Goal: Task Accomplishment & Management: Complete application form

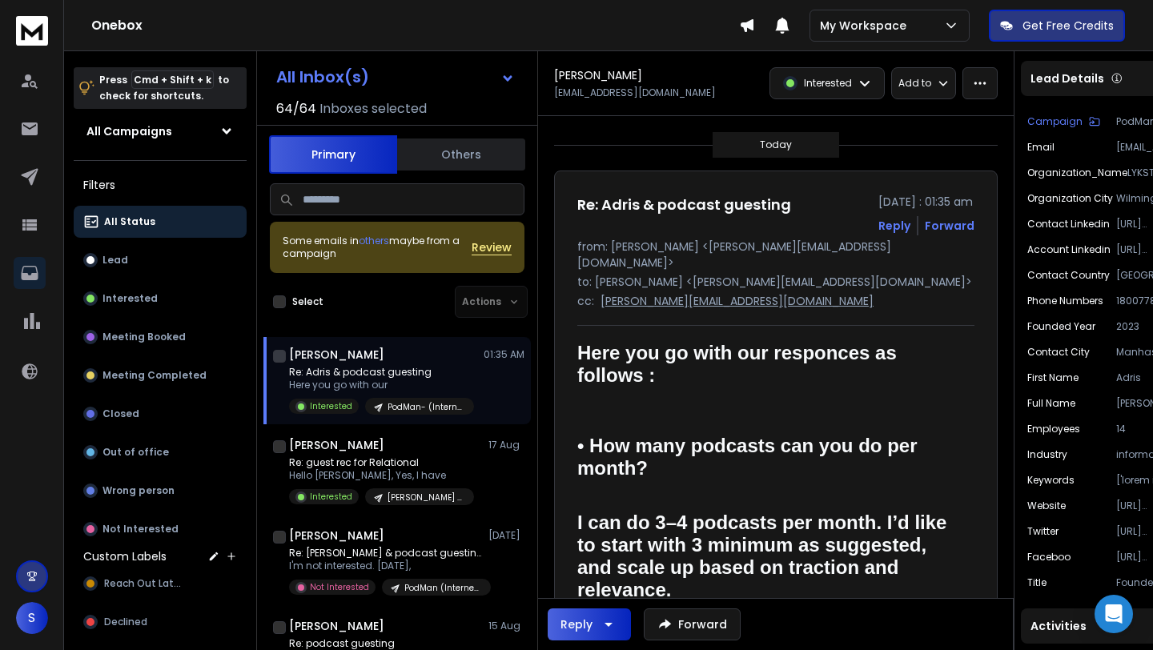
scroll to position [92, 0]
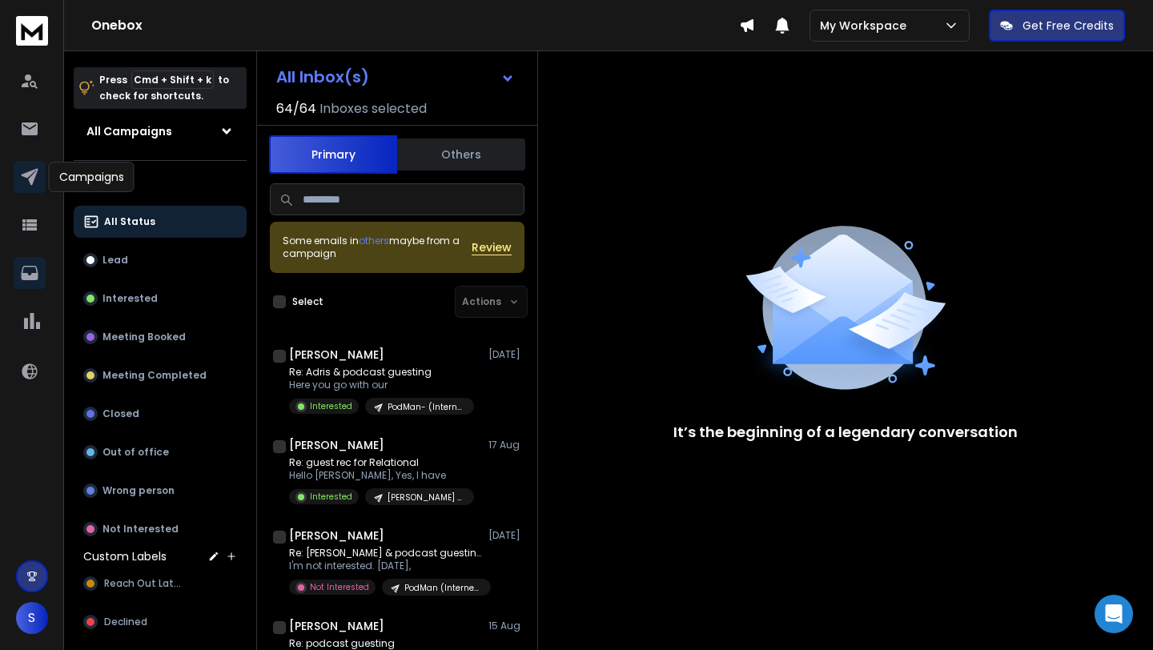
click at [33, 168] on icon at bounding box center [29, 176] width 19 height 19
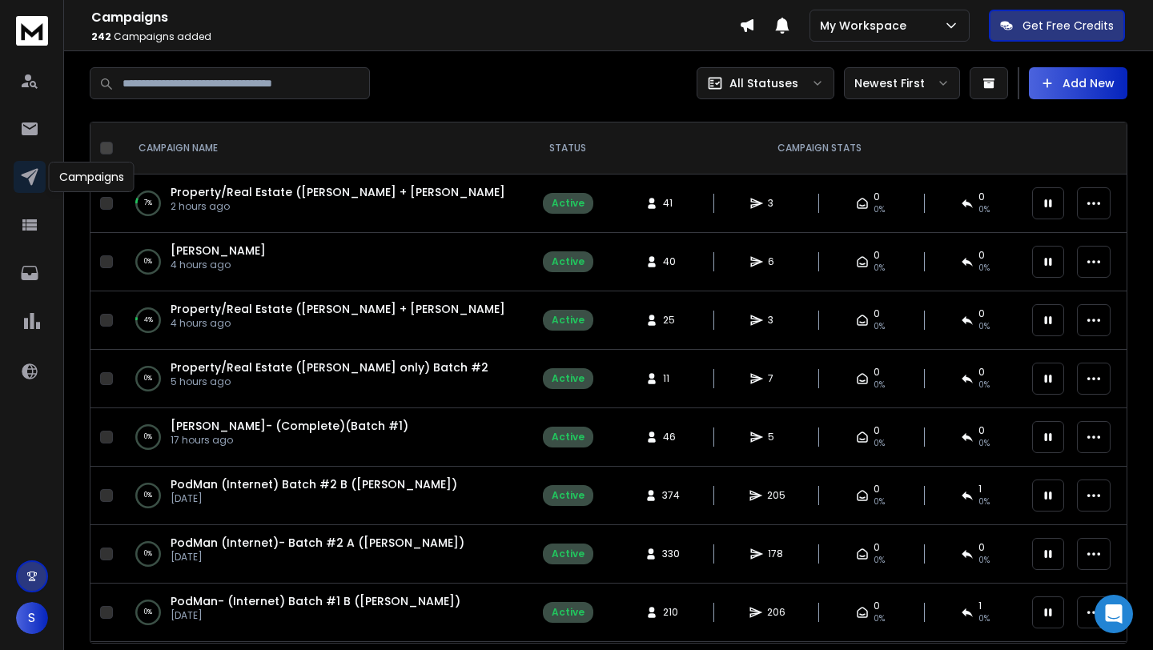
click at [1099, 86] on button "Add New" at bounding box center [1078, 83] width 98 height 32
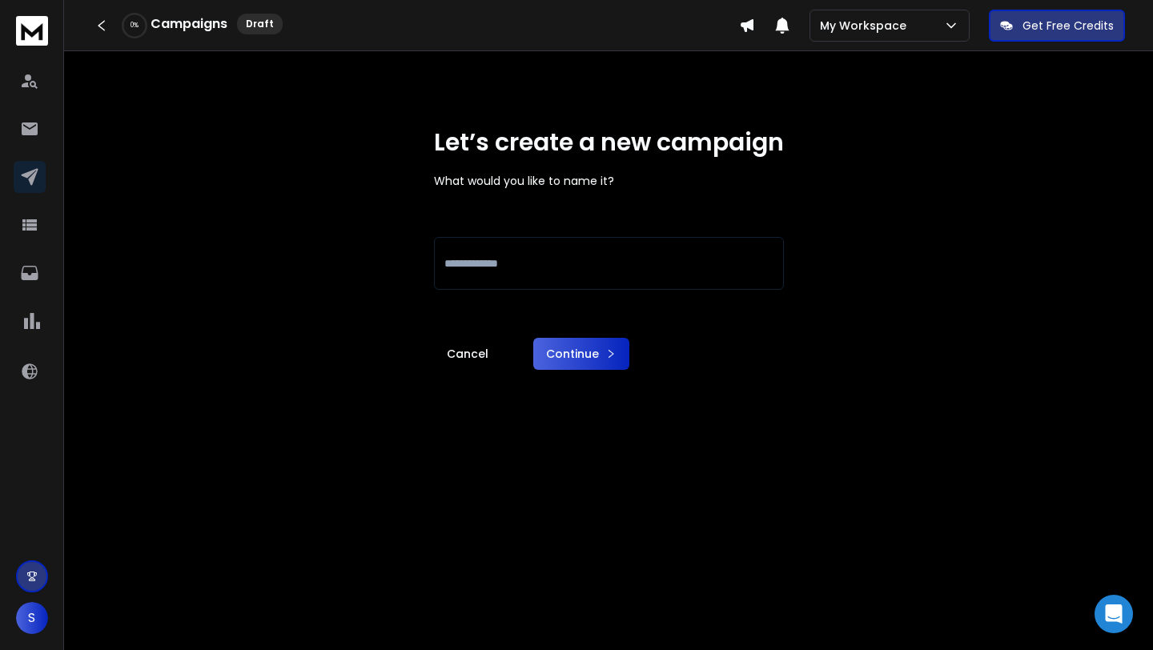
click at [505, 249] on input at bounding box center [609, 263] width 350 height 53
type input "****"
click at [563, 339] on button "Continue" at bounding box center [581, 354] width 96 height 32
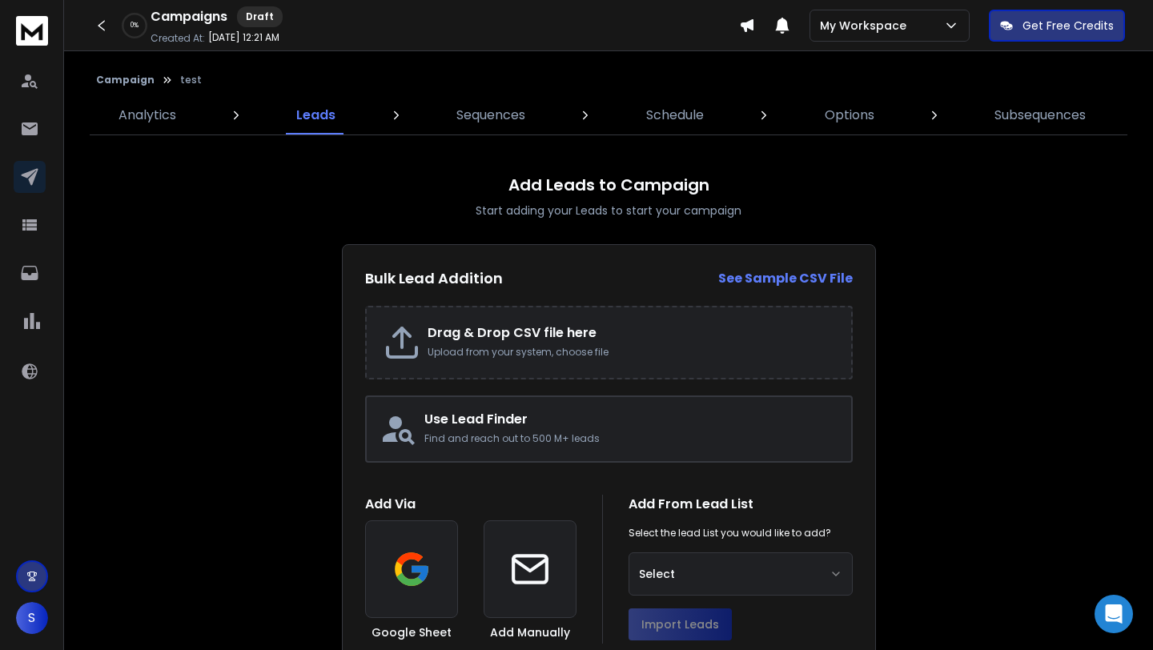
click at [504, 357] on p "Upload from your system, choose file" at bounding box center [632, 352] width 408 height 13
type input "**********"
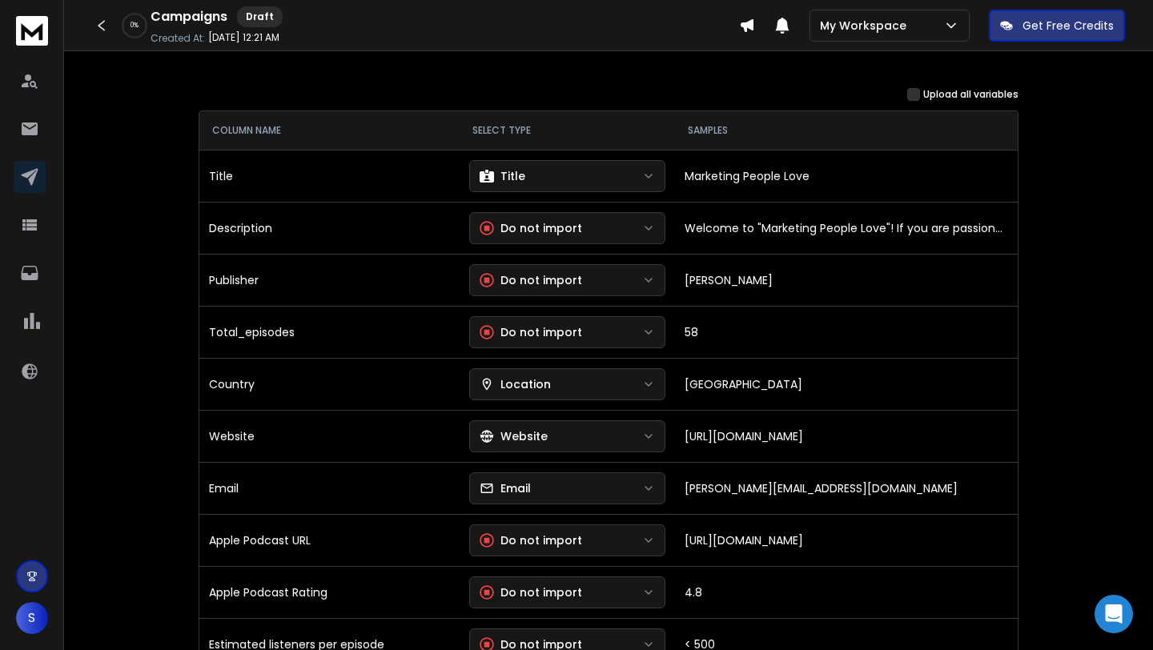
scroll to position [585, 0]
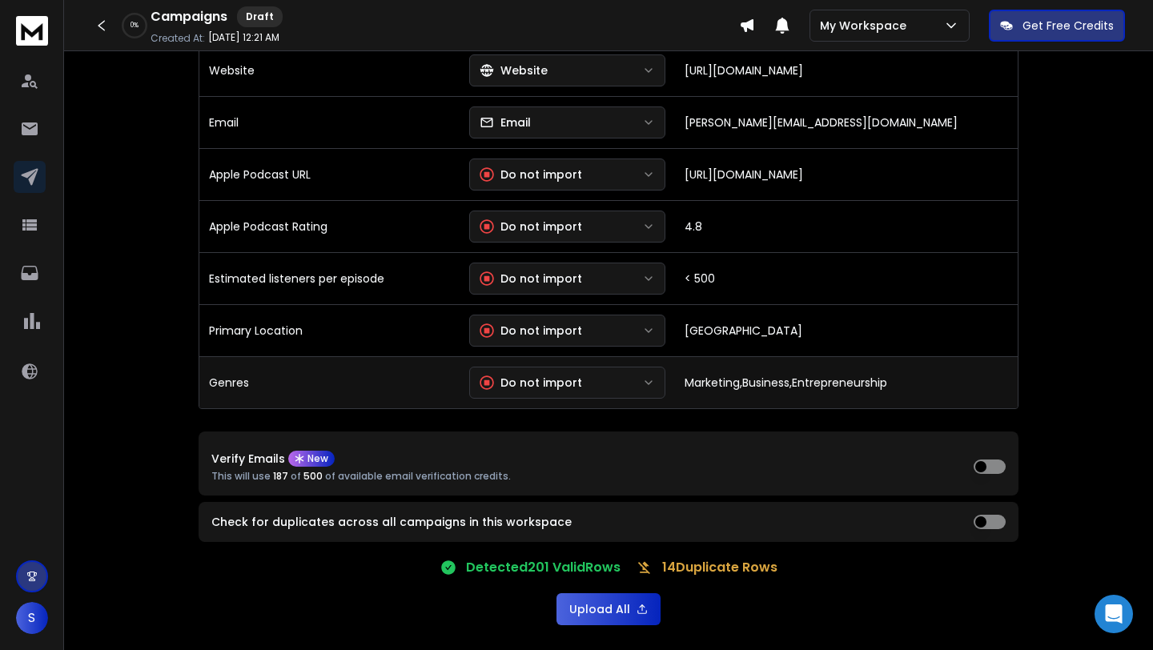
click at [612, 364] on td "Do not import" at bounding box center [568, 382] width 216 height 52
click at [578, 379] on div "Do not import" at bounding box center [531, 383] width 103 height 16
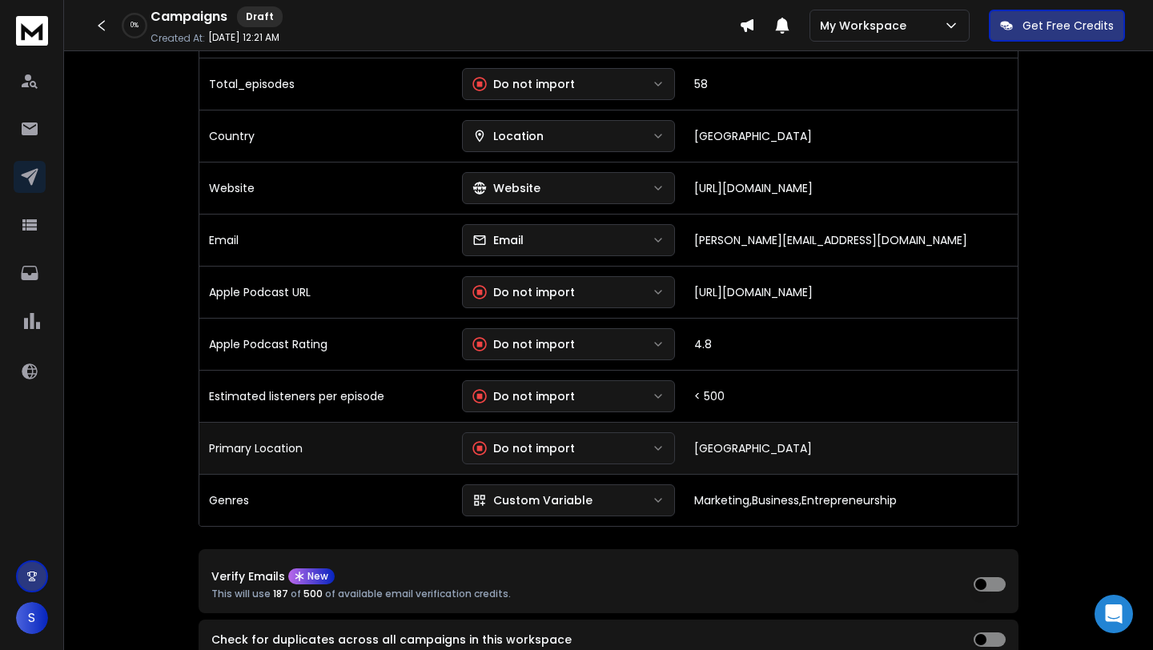
scroll to position [488, 0]
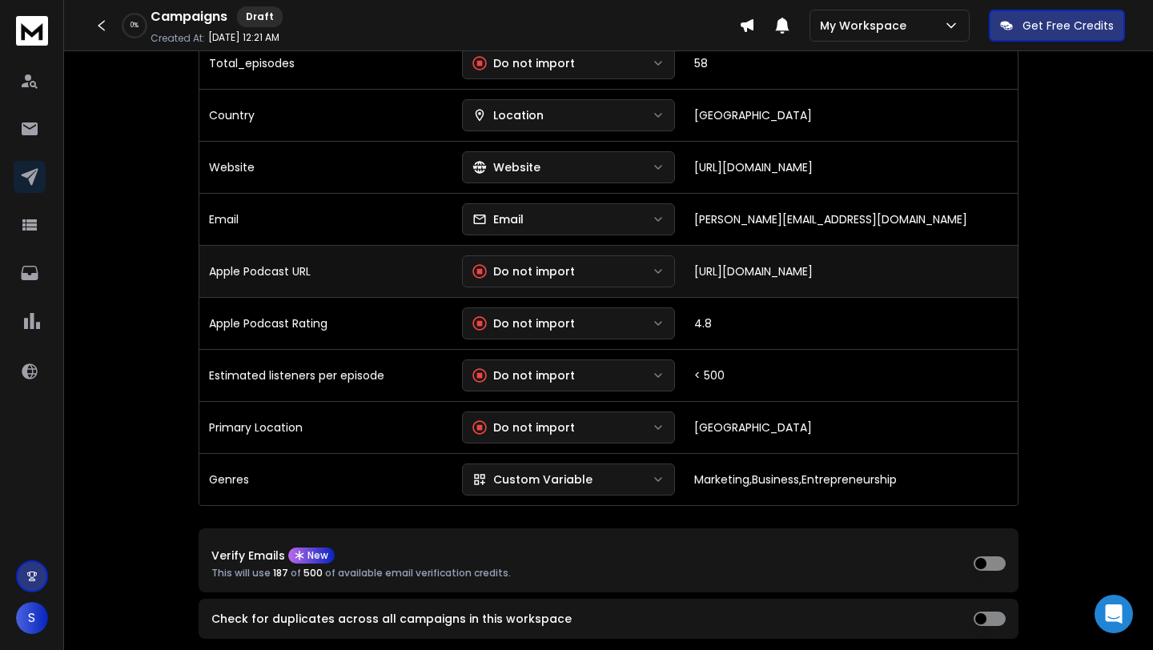
click at [576, 273] on button "Do not import" at bounding box center [569, 271] width 214 height 32
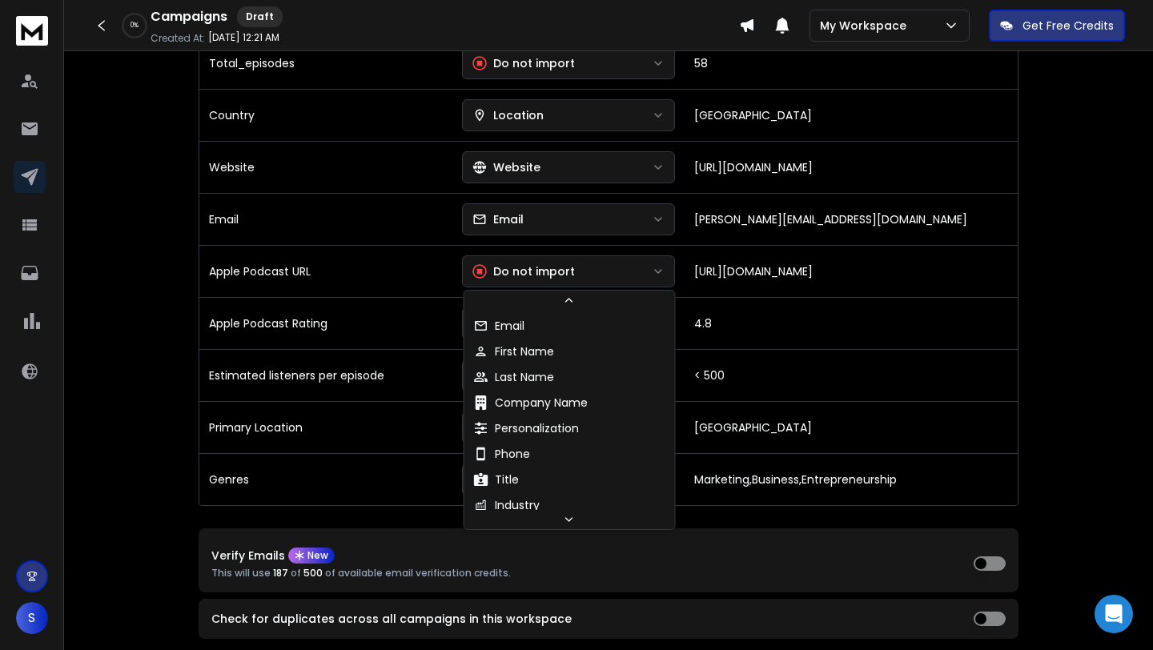
scroll to position [162, 0]
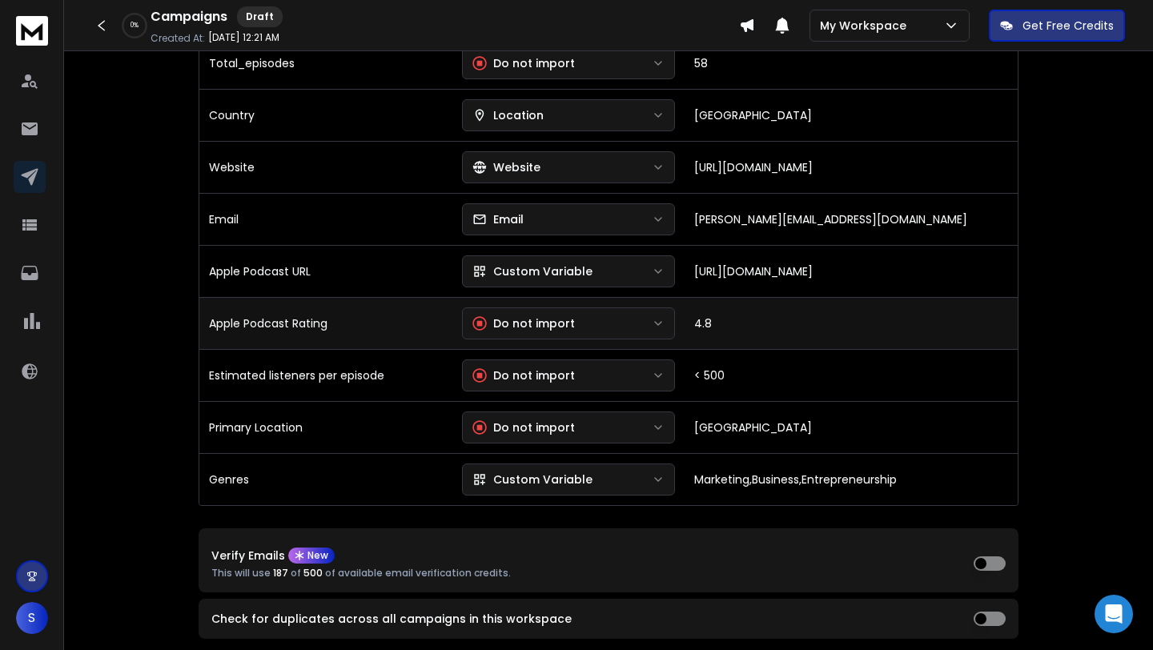
click at [585, 323] on button "Do not import" at bounding box center [569, 324] width 214 height 32
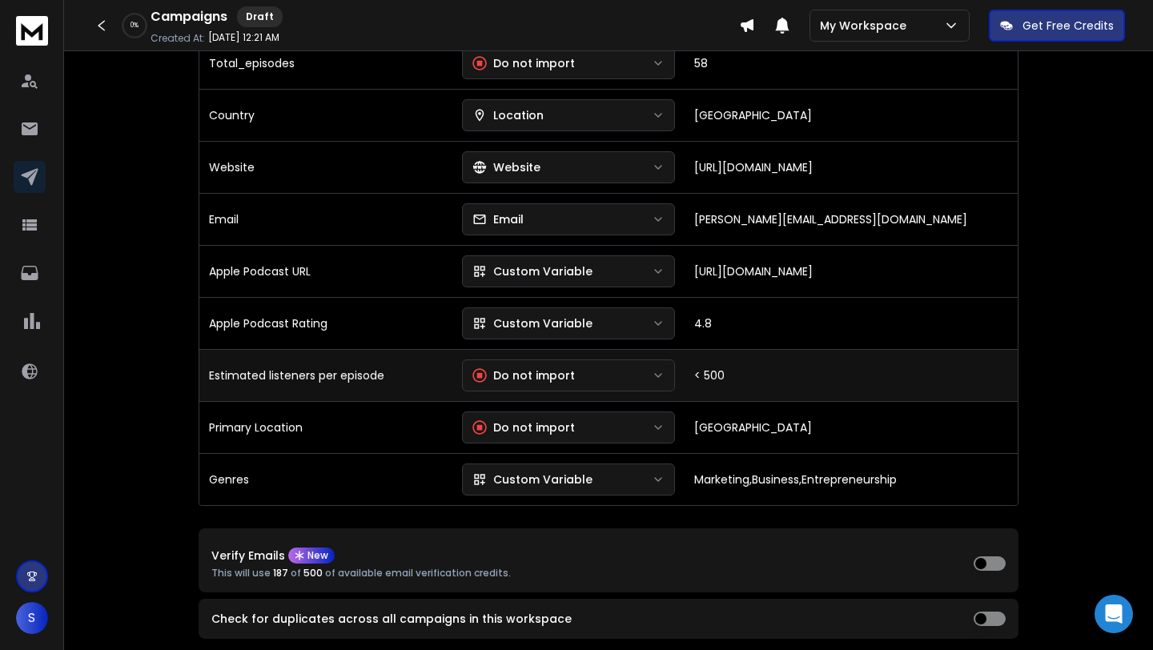
click at [569, 384] on button "Do not import" at bounding box center [569, 376] width 214 height 32
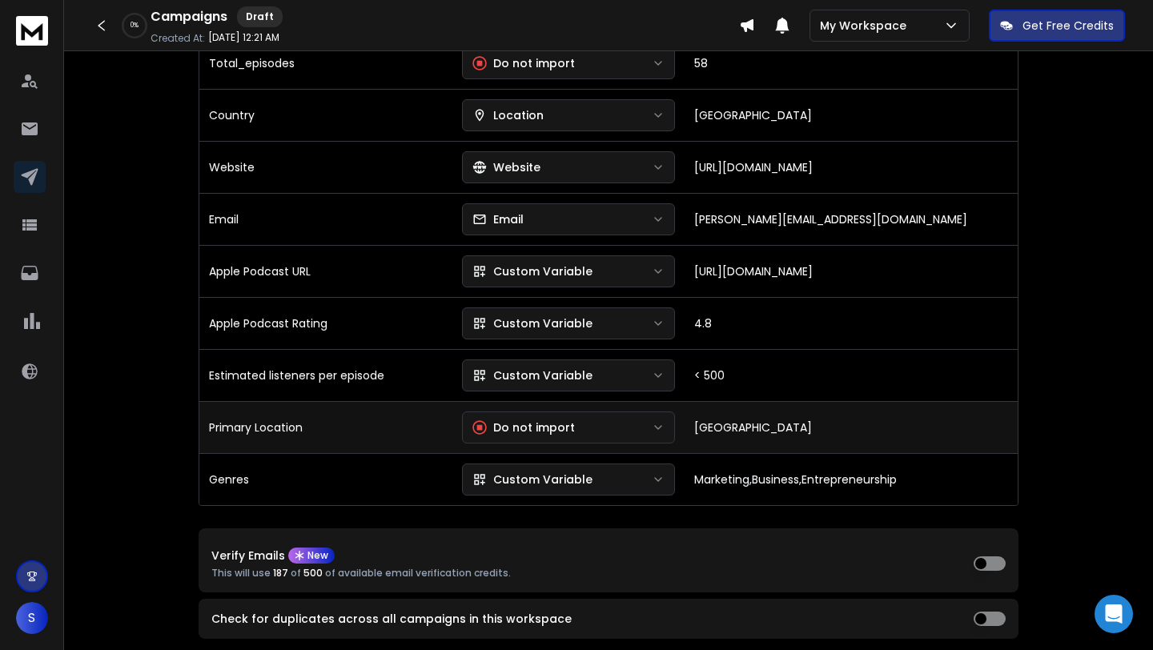
click at [560, 434] on div "Do not import" at bounding box center [523, 428] width 103 height 16
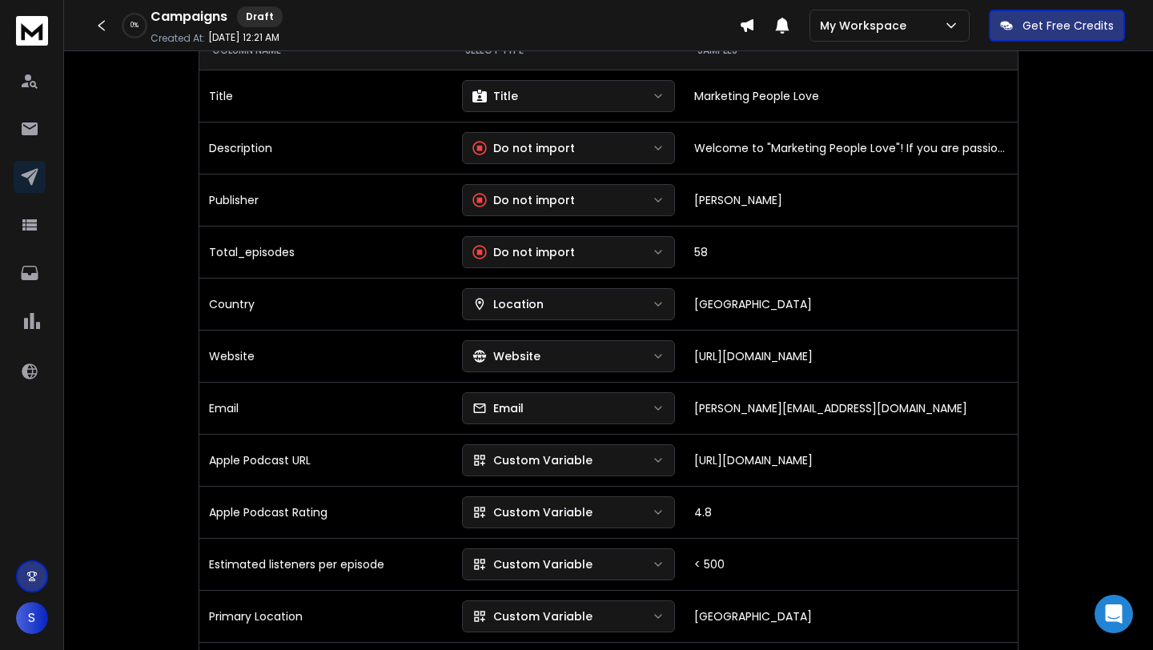
scroll to position [299, 0]
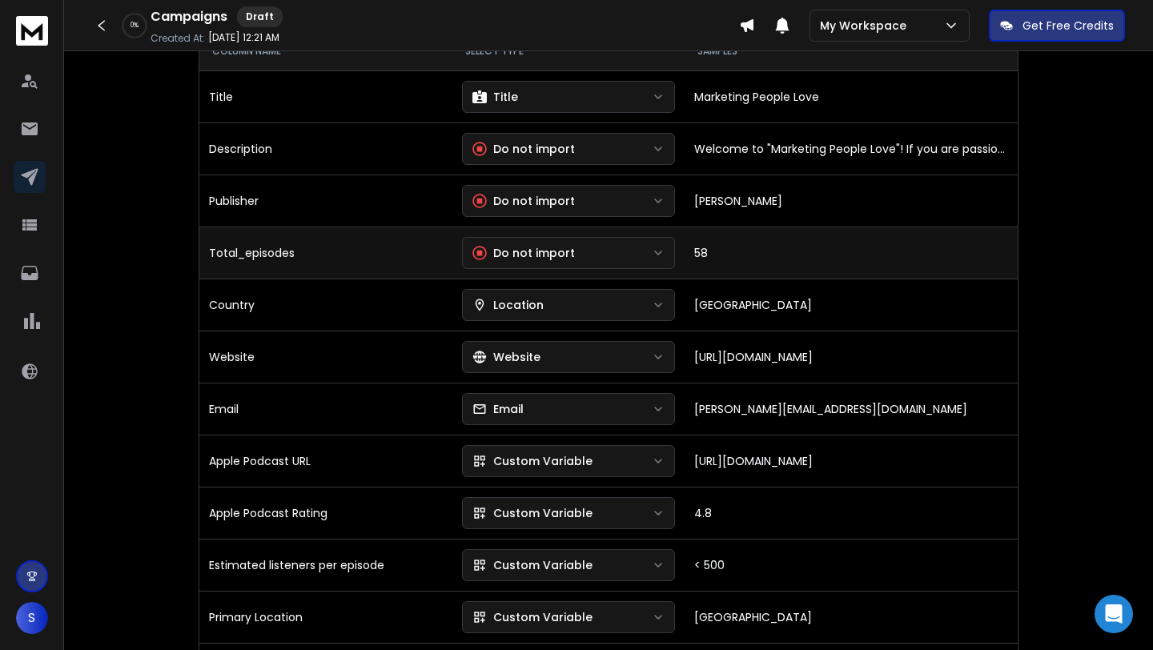
click at [584, 263] on button "Do not import" at bounding box center [569, 253] width 214 height 32
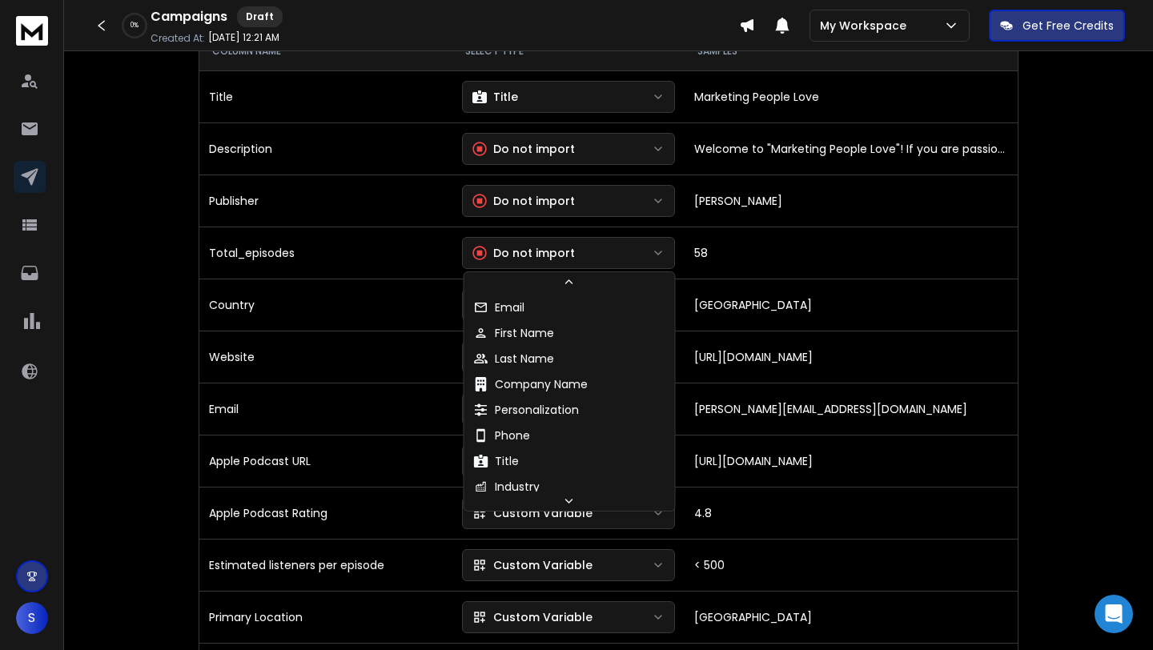
scroll to position [162, 0]
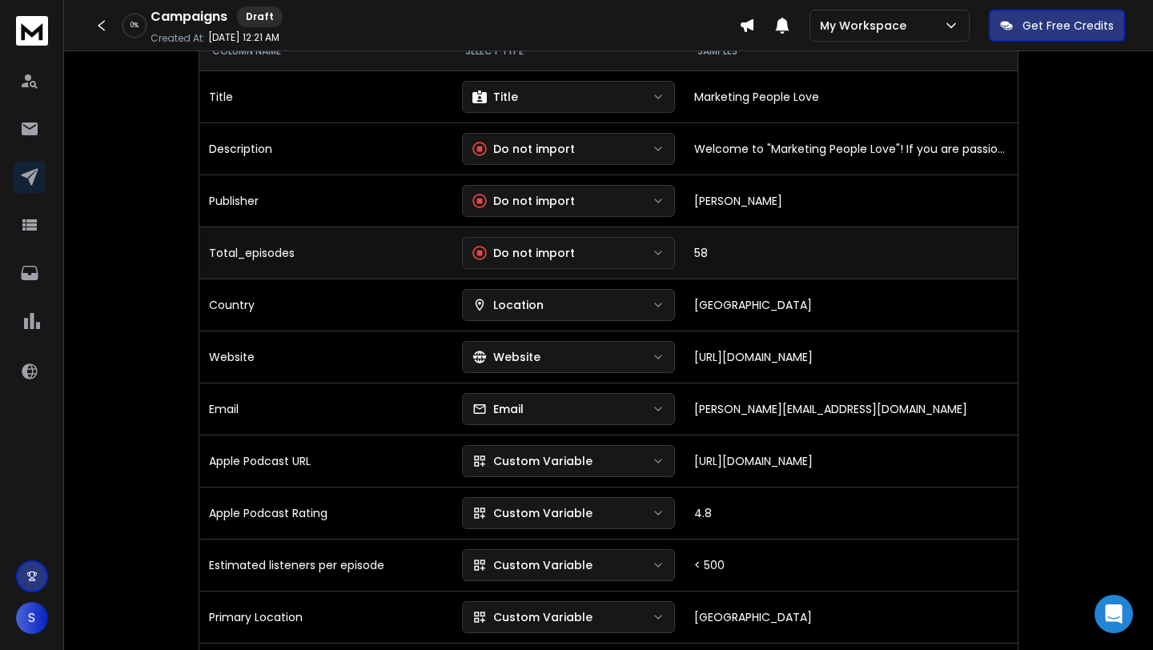
click at [603, 245] on button "Do not import" at bounding box center [569, 253] width 214 height 32
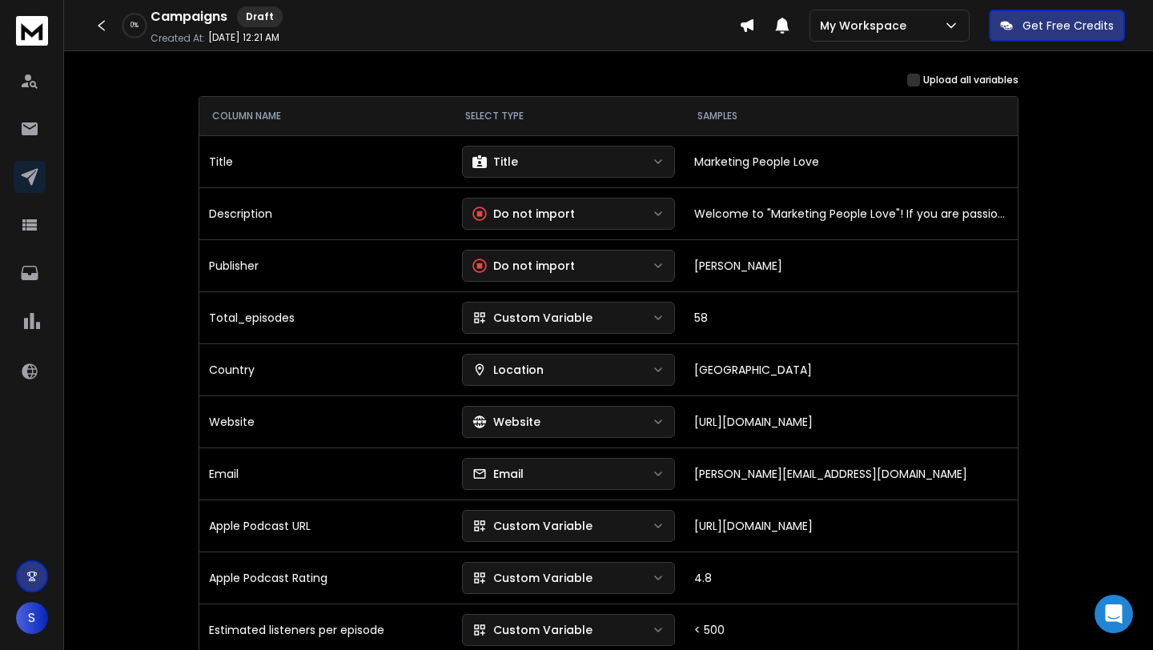
scroll to position [115, 0]
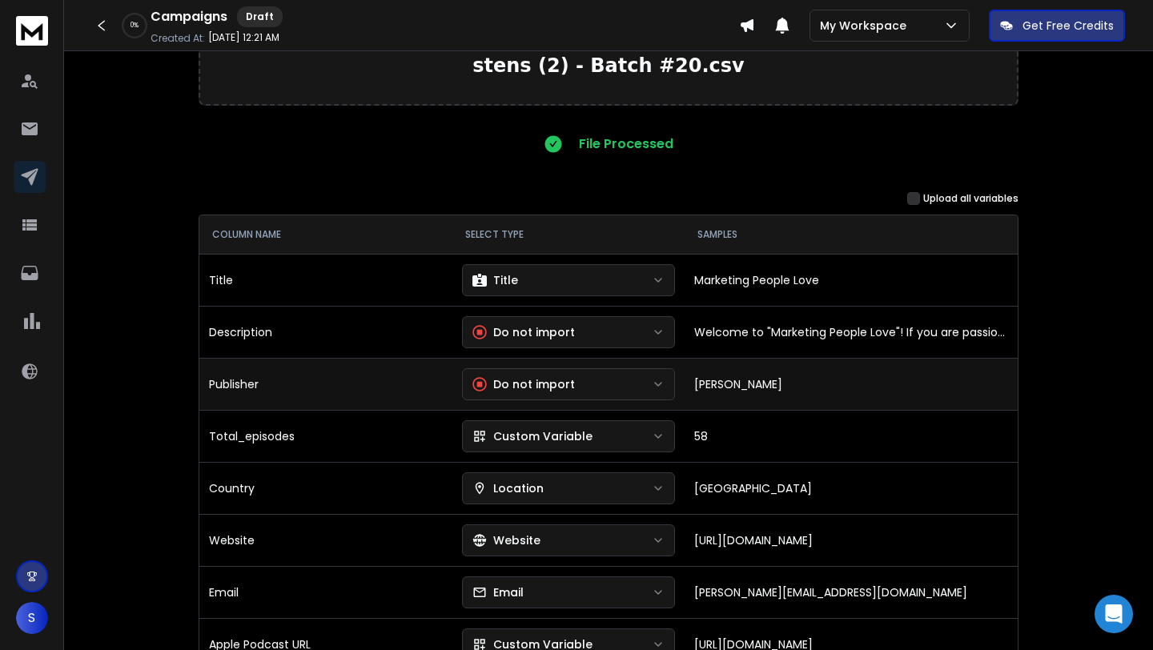
click at [573, 379] on button "Do not import" at bounding box center [569, 384] width 214 height 32
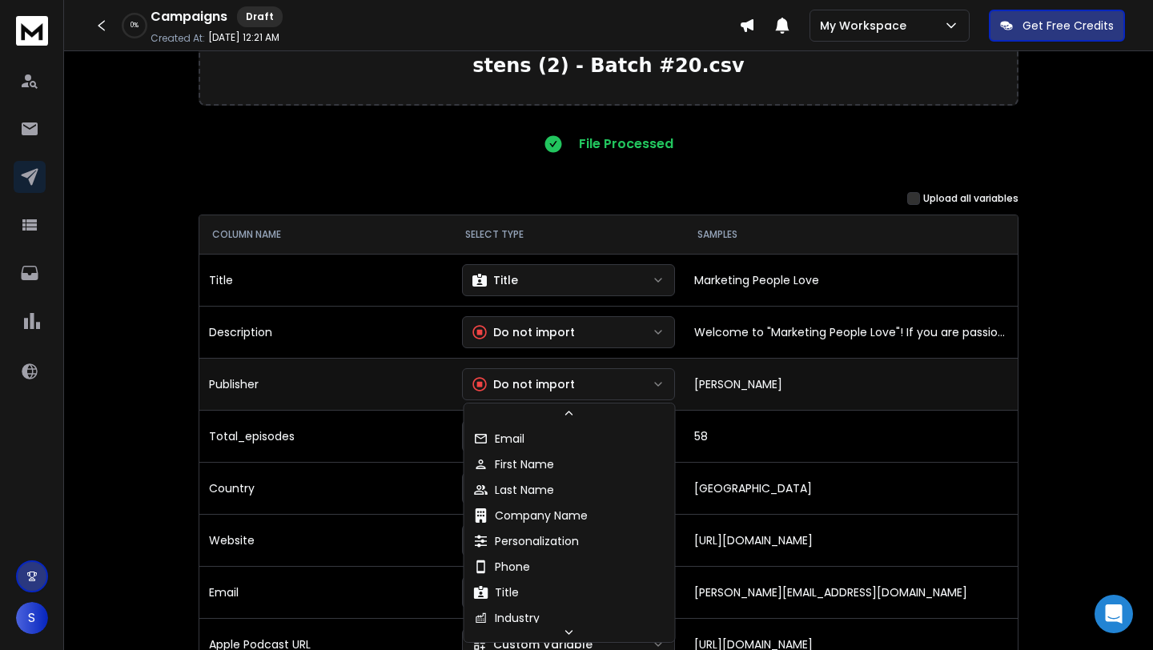
scroll to position [162, 0]
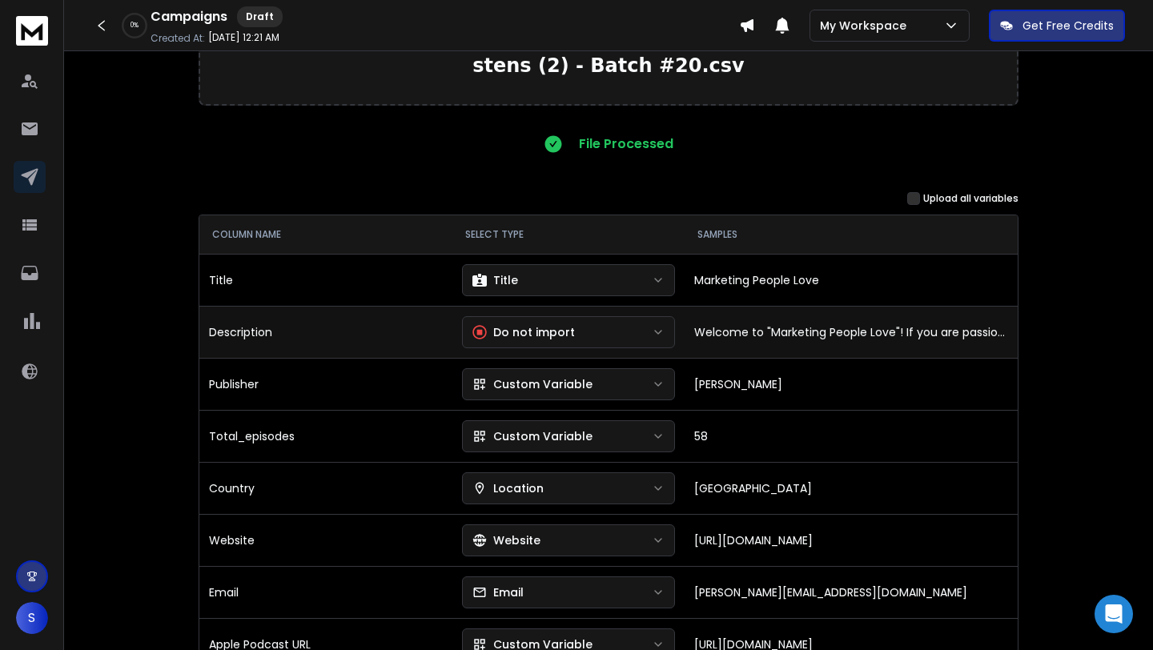
click at [588, 333] on button "Do not import" at bounding box center [569, 332] width 214 height 32
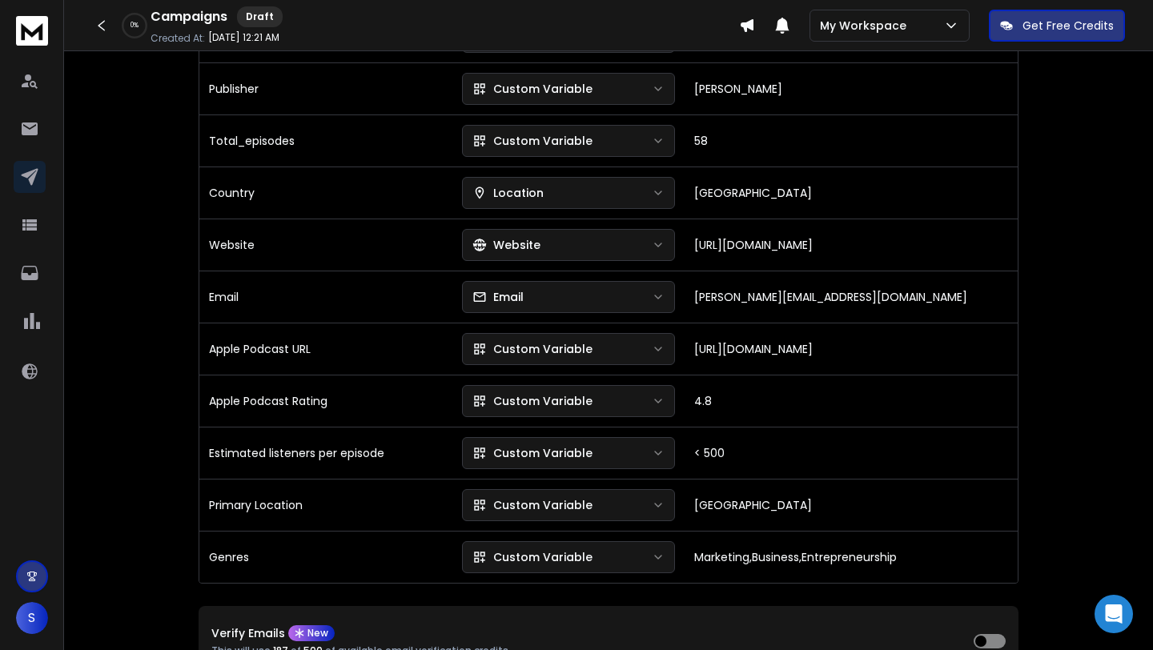
scroll to position [585, 0]
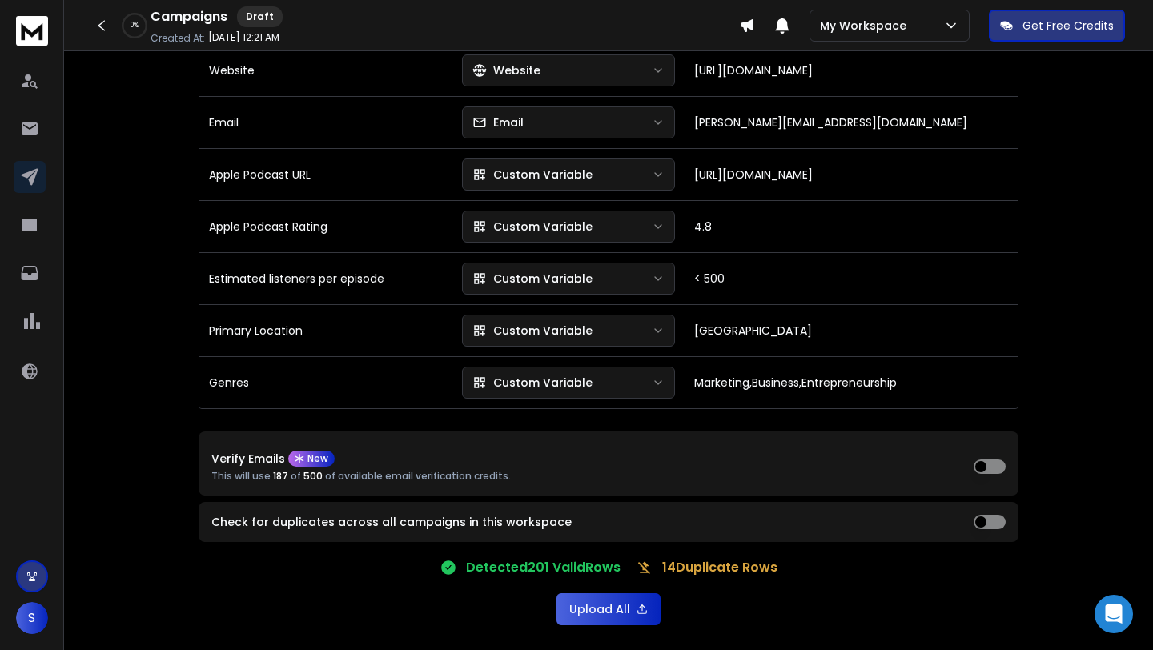
click at [991, 519] on button "Check for duplicates across all campaigns in this workspace" at bounding box center [990, 522] width 32 height 14
click at [638, 625] on div "#Entrepreneurship_Filtered_Has Guest_ALL PODCASTS with over 100+ listens (2) - …" at bounding box center [609, 84] width 820 height 1134
click at [640, 610] on icon at bounding box center [642, 609] width 11 height 11
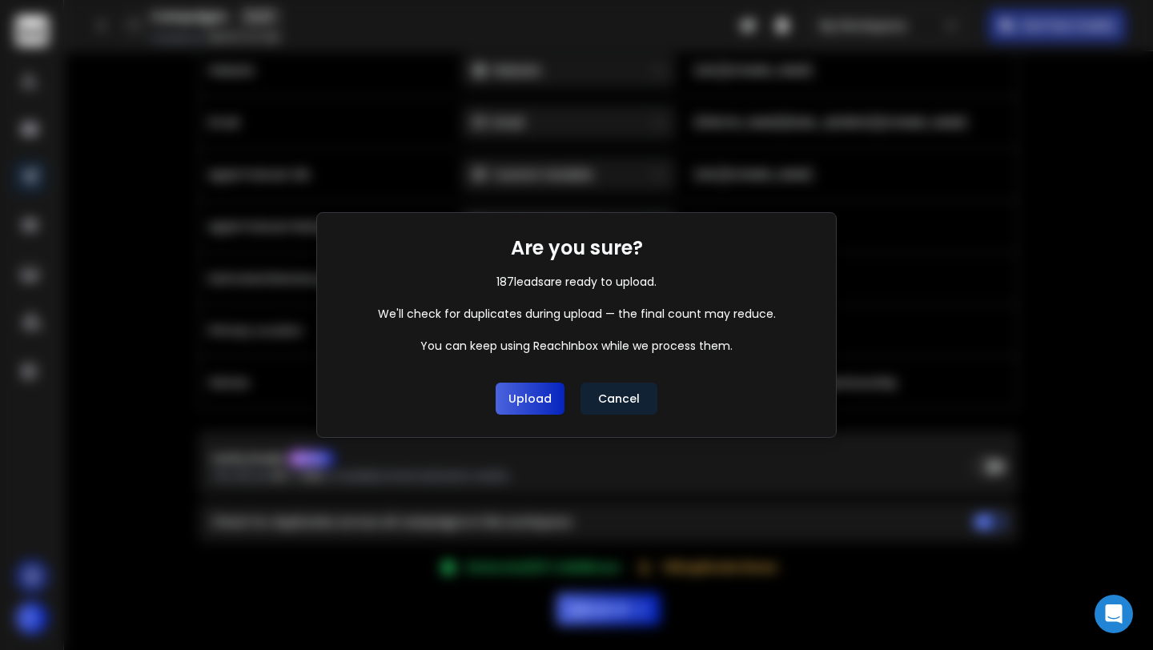
click at [537, 407] on button "Upload" at bounding box center [530, 399] width 69 height 32
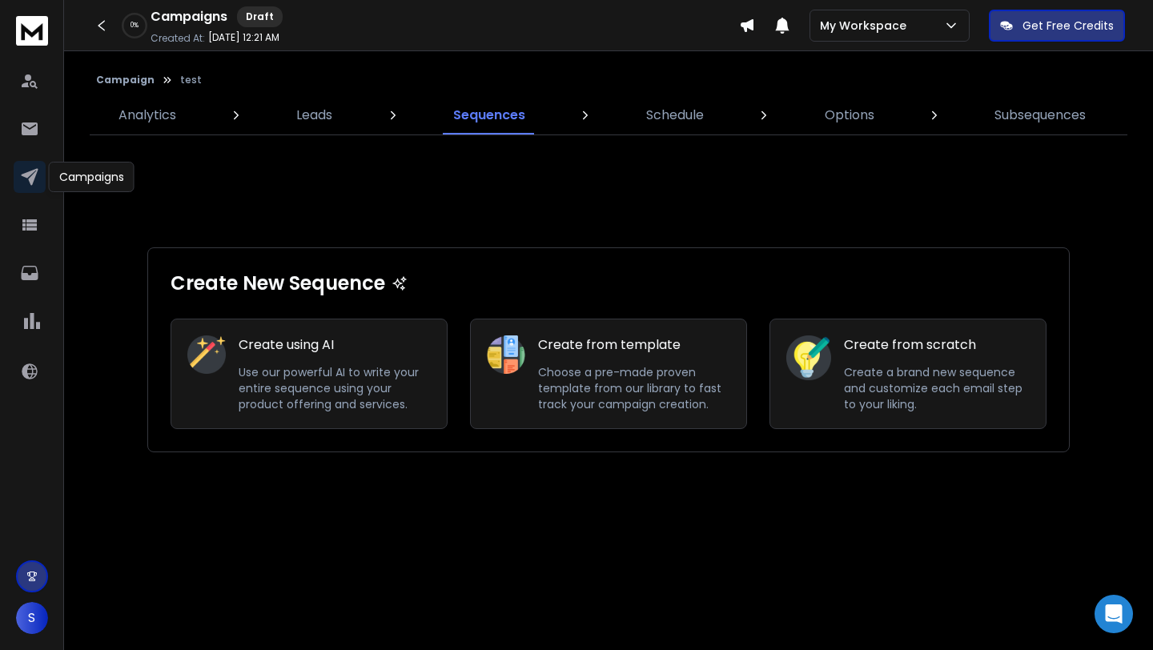
click at [38, 181] on icon at bounding box center [29, 176] width 19 height 19
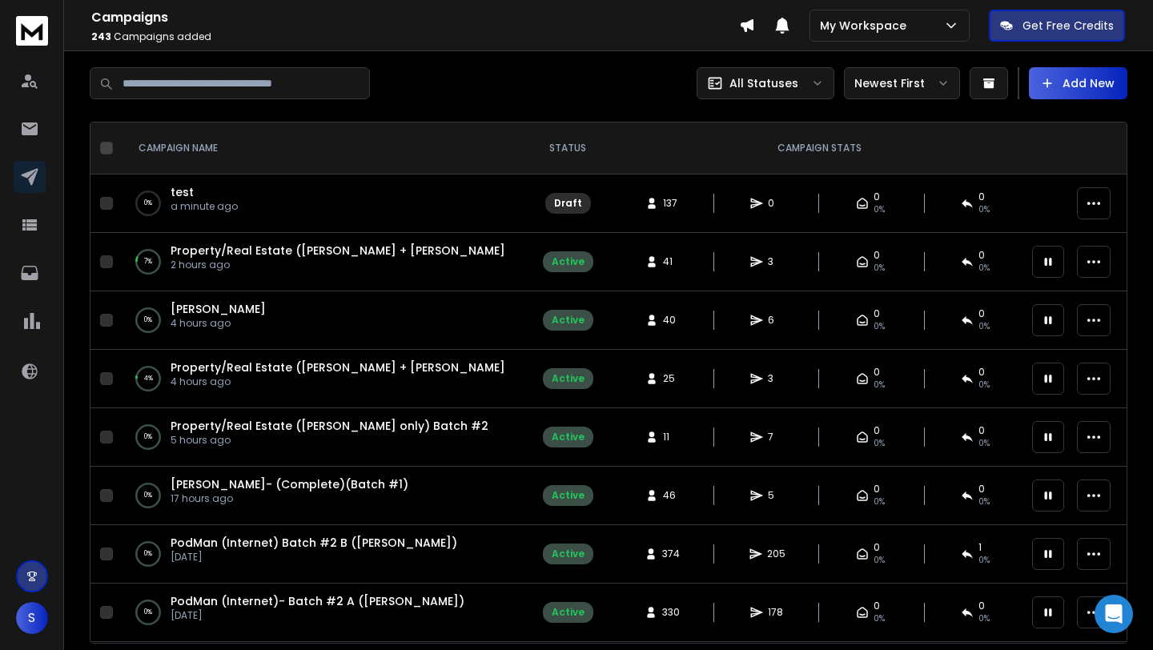
click at [393, 207] on div "0 % test a minute ago" at bounding box center [319, 203] width 368 height 38
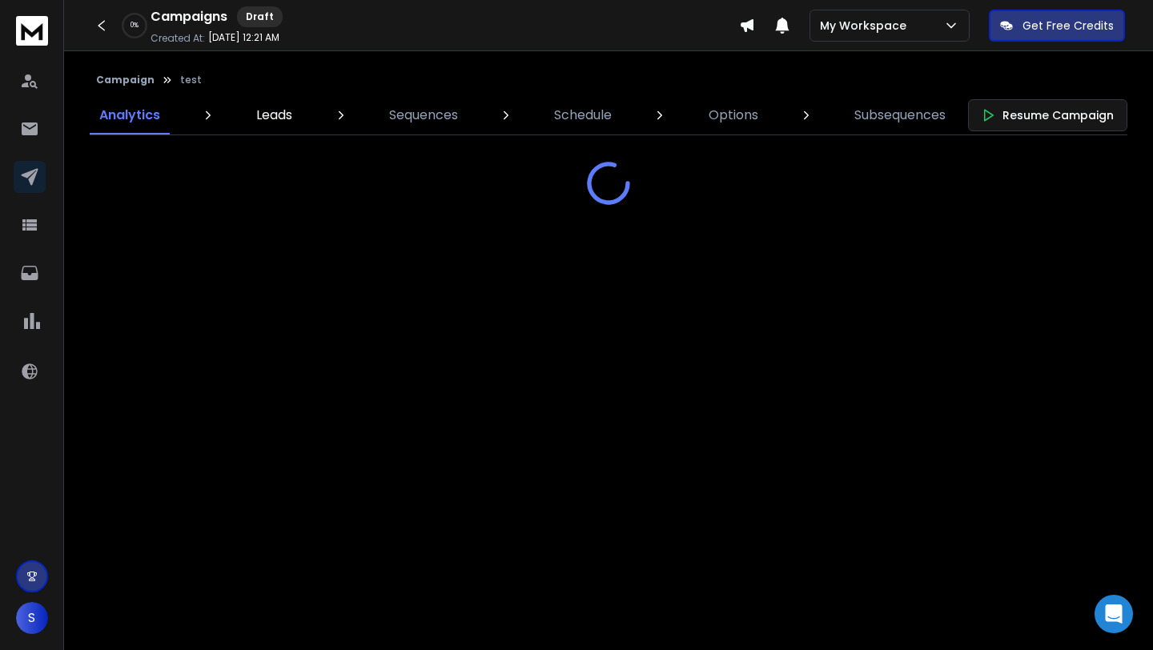
click at [288, 125] on link "Leads" at bounding box center [274, 115] width 55 height 38
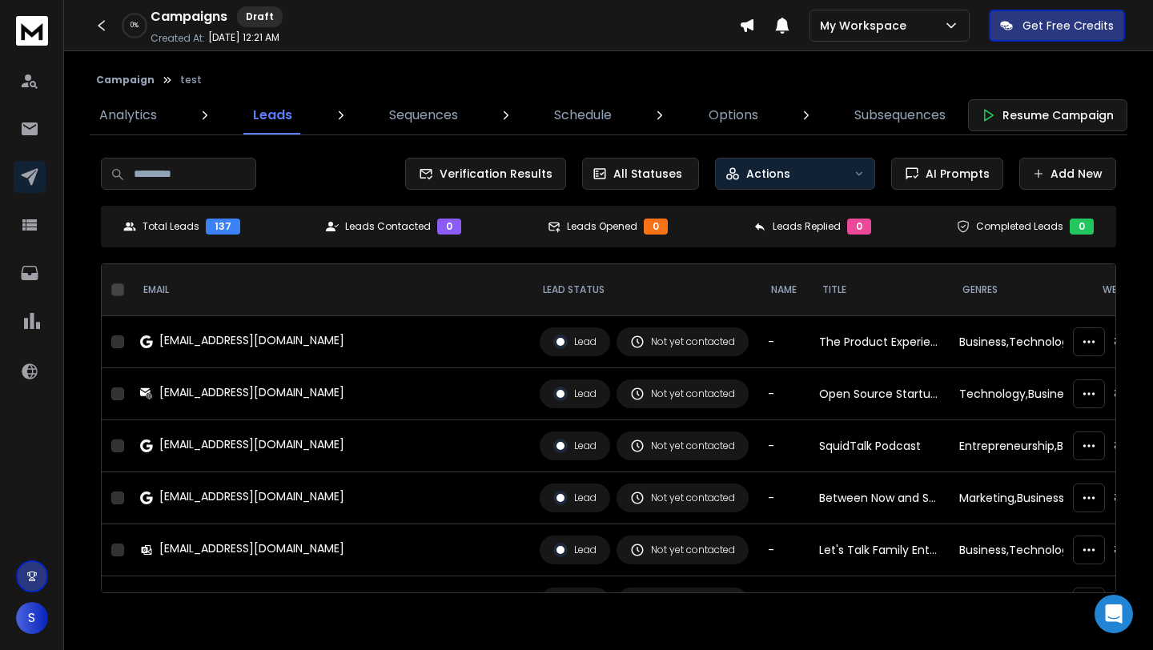
click at [794, 185] on button "Actions" at bounding box center [795, 174] width 160 height 32
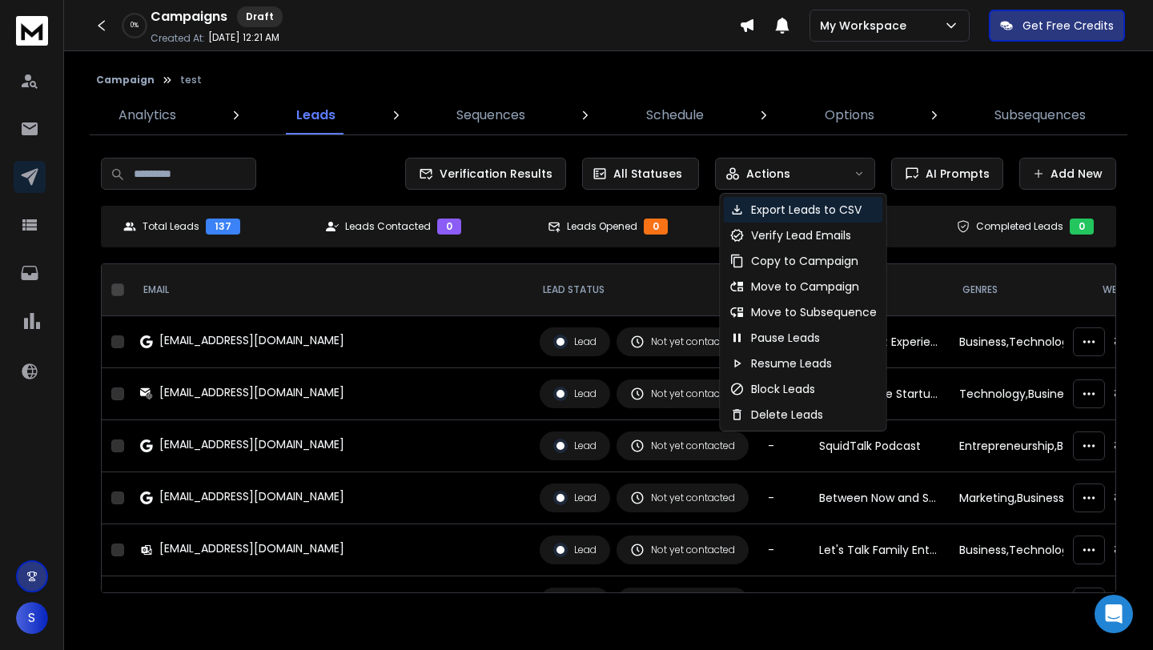
click at [787, 212] on p "Export Leads to CSV" at bounding box center [806, 210] width 111 height 16
